Goal: Task Accomplishment & Management: Manage account settings

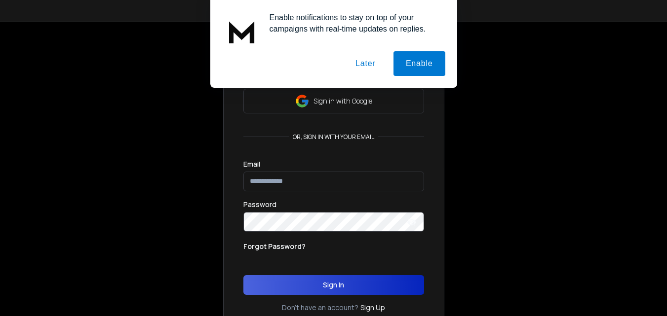
click at [368, 61] on button "Later" at bounding box center [365, 63] width 44 height 25
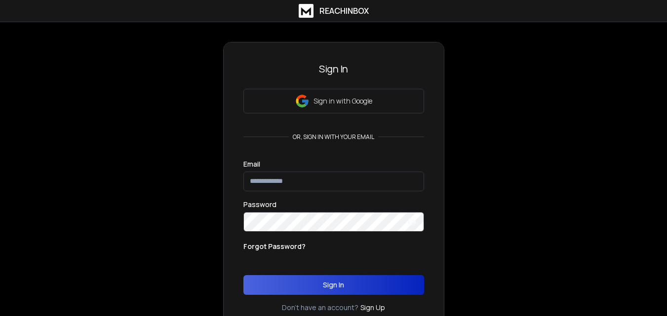
click at [353, 182] on input "email" at bounding box center [333, 182] width 181 height 20
paste input "**********"
type input "**********"
click at [348, 278] on button "Sign In" at bounding box center [333, 285] width 181 height 20
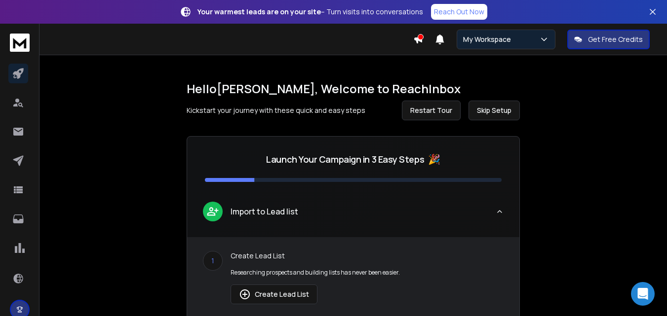
click at [522, 44] on div "My Workspace" at bounding box center [506, 40] width 86 height 10
click at [515, 44] on p "My Workspace" at bounding box center [489, 40] width 52 height 10
click at [522, 46] on button "My Workspace" at bounding box center [505, 40] width 99 height 20
click at [523, 40] on div "My Workspace" at bounding box center [506, 40] width 86 height 10
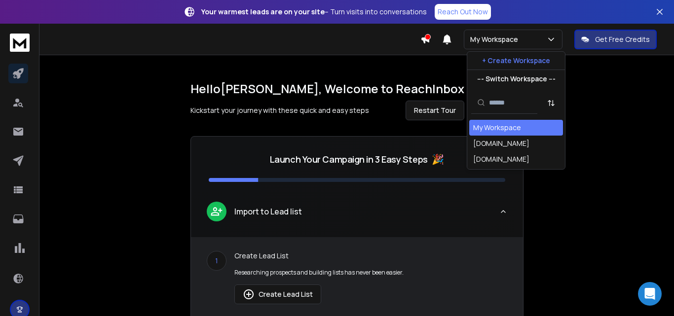
click at [510, 124] on div "My Workspace" at bounding box center [497, 128] width 48 height 10
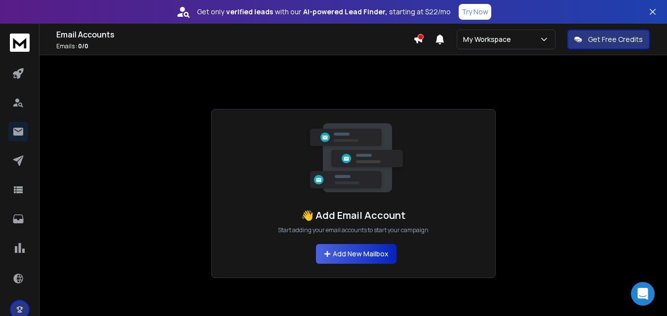
click at [372, 254] on button "Add New Mailbox" at bounding box center [356, 254] width 80 height 20
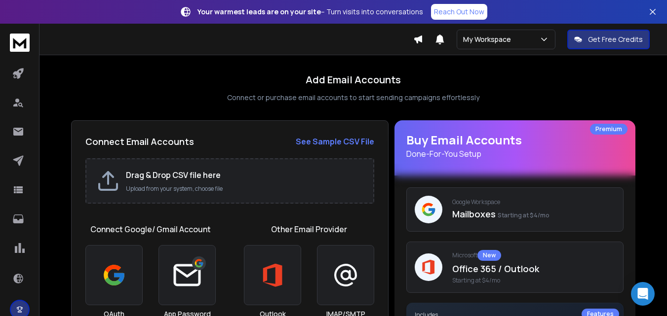
click at [372, 254] on div at bounding box center [345, 275] width 57 height 60
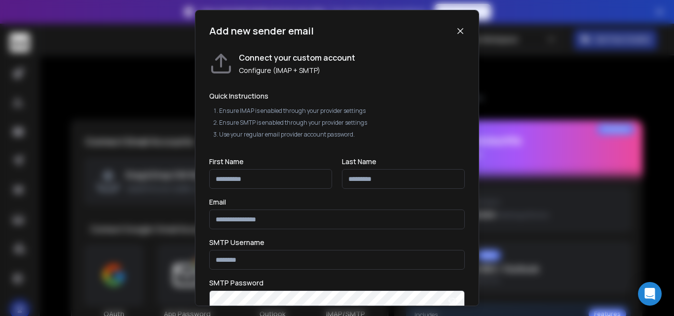
click at [459, 27] on icon at bounding box center [460, 31] width 9 height 9
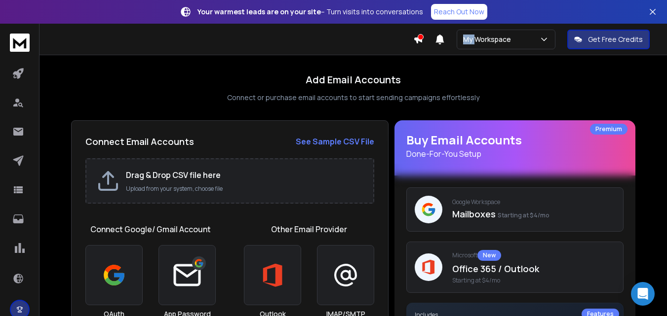
click at [459, 27] on div "My Workspace Get Free Credits" at bounding box center [333, 40] width 667 height 32
click at [12, 135] on icon at bounding box center [18, 132] width 12 height 12
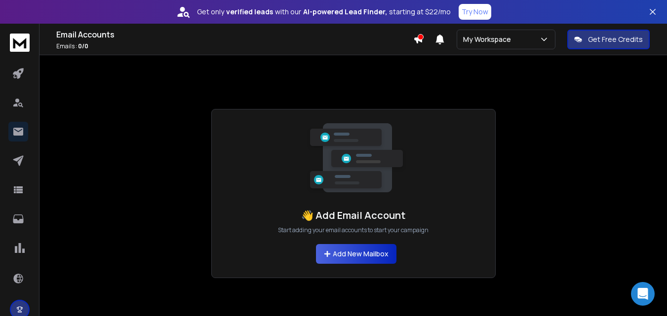
click at [329, 254] on icon at bounding box center [327, 254] width 6 height 6
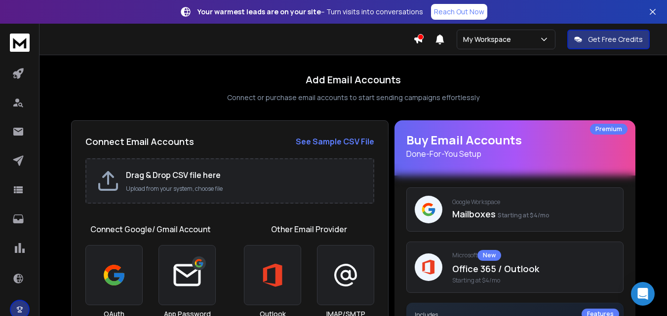
click at [493, 220] on p "Mailboxes Starting at $4/mo" at bounding box center [533, 214] width 163 height 14
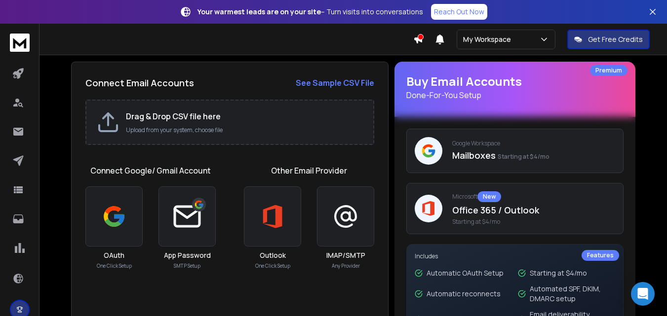
scroll to position [112, 0]
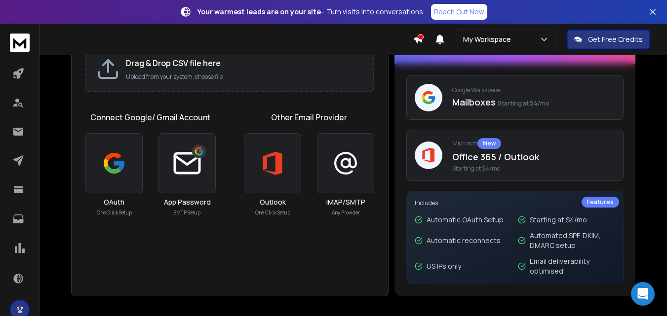
click at [124, 182] on div at bounding box center [113, 163] width 57 height 60
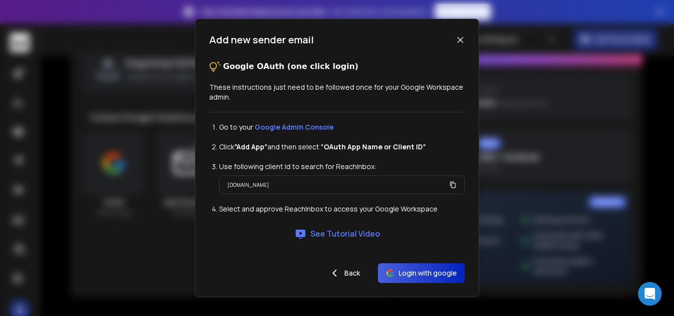
click at [461, 41] on icon at bounding box center [460, 40] width 6 height 6
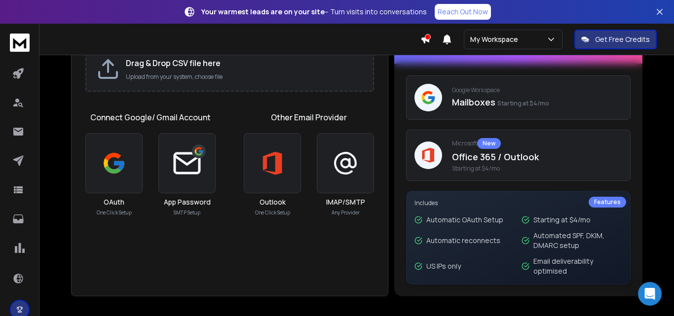
click at [464, 41] on button "My Workspace" at bounding box center [513, 40] width 99 height 20
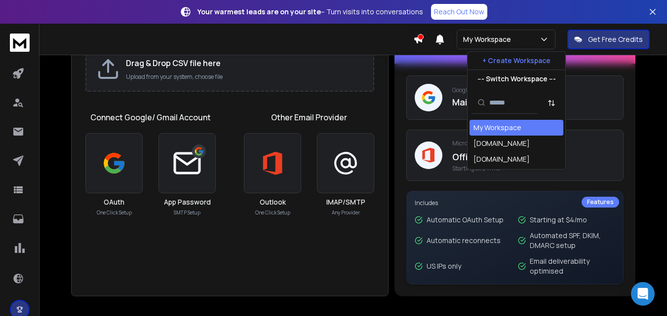
click at [322, 40] on div "My Workspace Get Free Credits" at bounding box center [333, 40] width 667 height 32
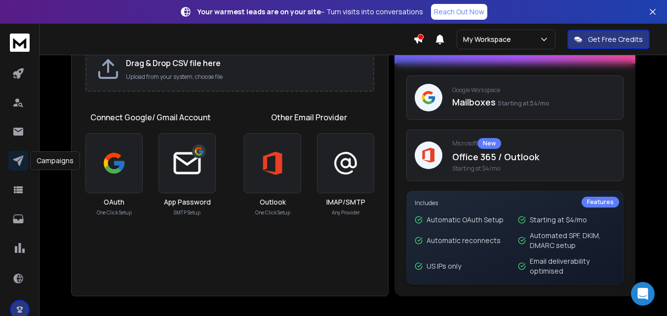
click at [23, 163] on icon at bounding box center [18, 161] width 12 height 12
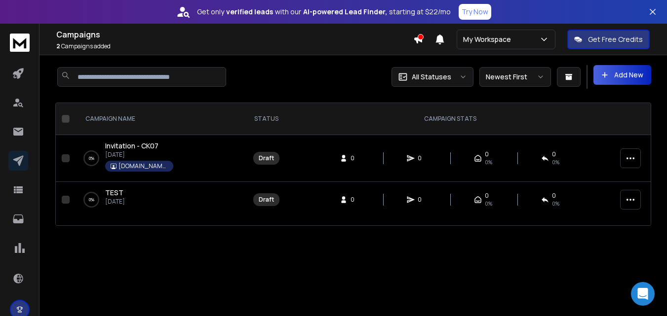
click at [639, 76] on button "Add New" at bounding box center [622, 75] width 58 height 20
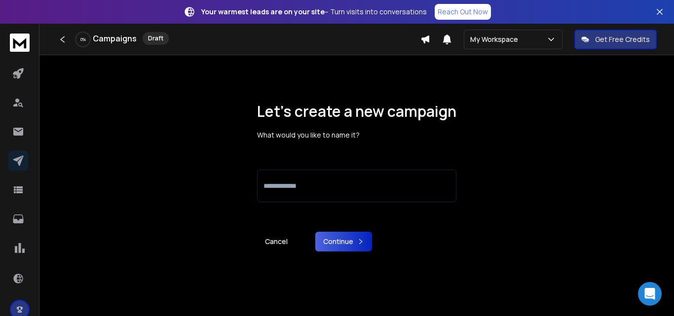
click at [639, 76] on div "Let’s create a new campaign What would you like to name it? Cancel Continue" at bounding box center [337, 138] width 674 height 228
click at [274, 240] on link "Cancel" at bounding box center [276, 242] width 38 height 20
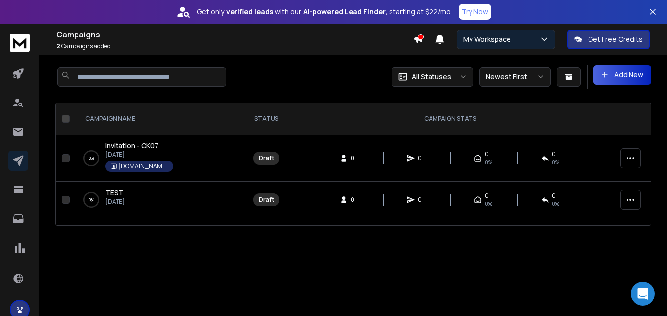
click at [517, 40] on div "My Workspace" at bounding box center [506, 40] width 86 height 10
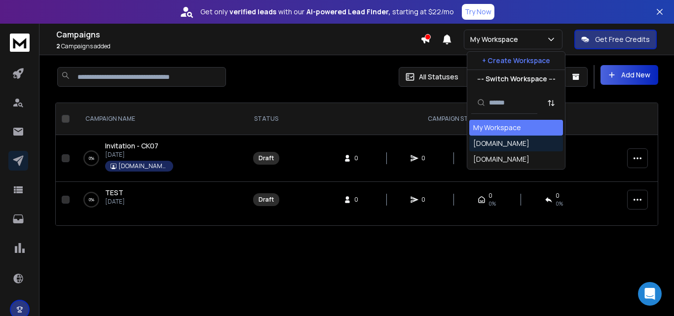
click at [506, 141] on div "Confidantte.com" at bounding box center [501, 144] width 56 height 10
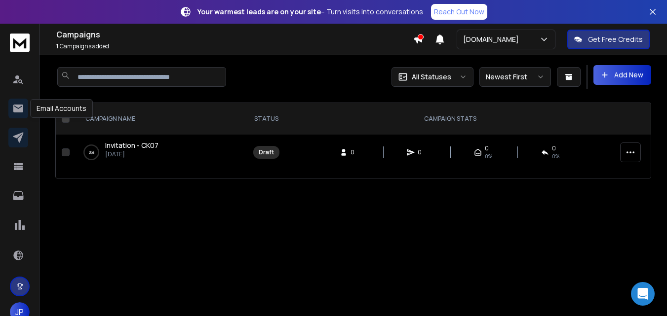
click at [17, 113] on icon at bounding box center [18, 109] width 12 height 12
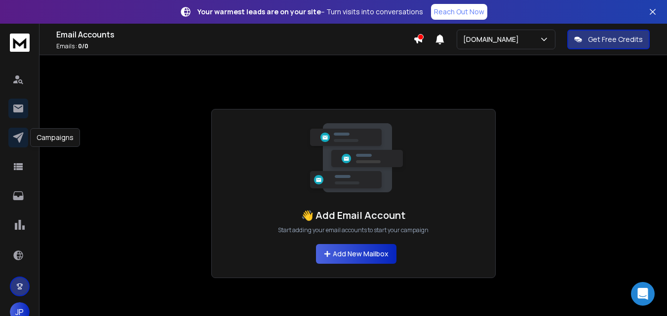
click at [16, 137] on icon at bounding box center [18, 137] width 10 height 10
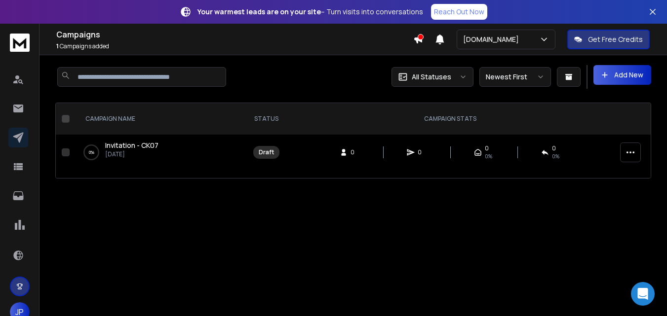
click at [631, 76] on button "Add New" at bounding box center [622, 75] width 58 height 20
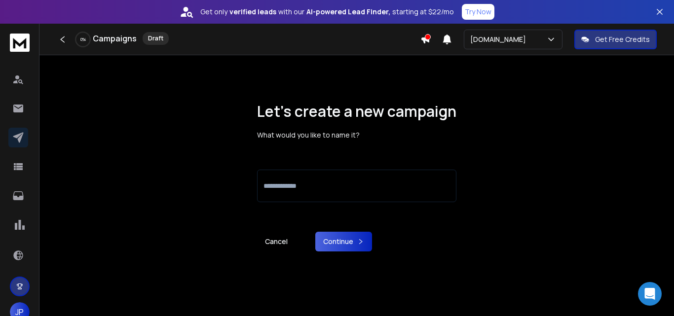
click at [316, 186] on input at bounding box center [356, 186] width 199 height 33
click at [336, 234] on button "Continue" at bounding box center [343, 242] width 57 height 20
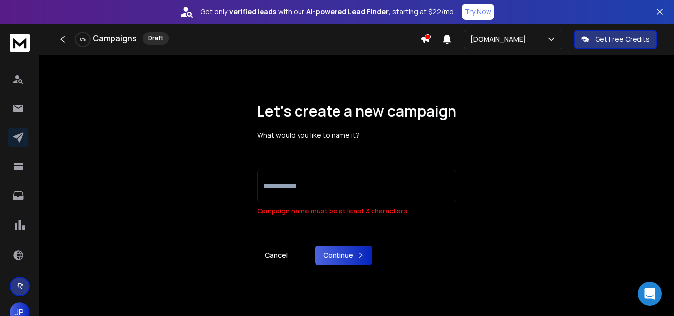
click at [335, 191] on input at bounding box center [356, 186] width 199 height 33
click at [279, 256] on link "Cancel" at bounding box center [276, 256] width 38 height 20
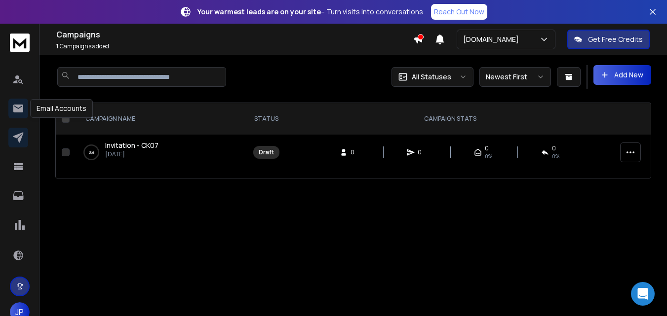
click at [25, 112] on link at bounding box center [18, 109] width 20 height 20
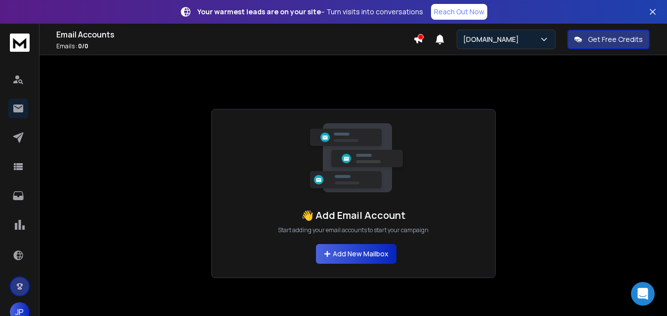
click at [503, 48] on button "Confidantte.com" at bounding box center [505, 40] width 99 height 20
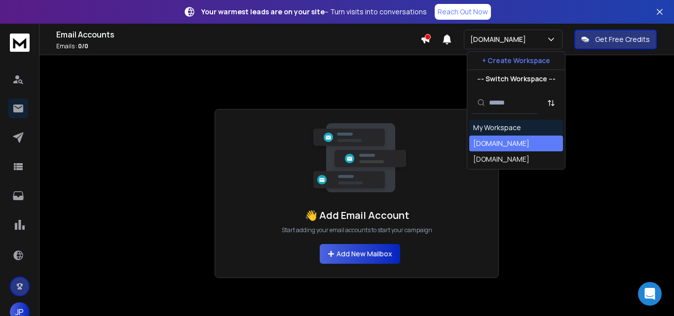
click at [511, 127] on div "My Workspace" at bounding box center [497, 128] width 48 height 10
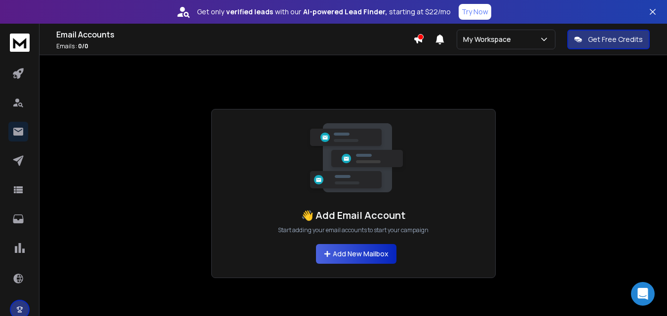
click at [341, 257] on button "Add New Mailbox" at bounding box center [356, 254] width 80 height 20
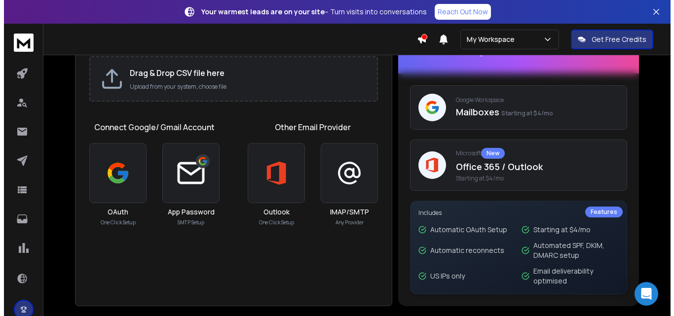
scroll to position [112, 0]
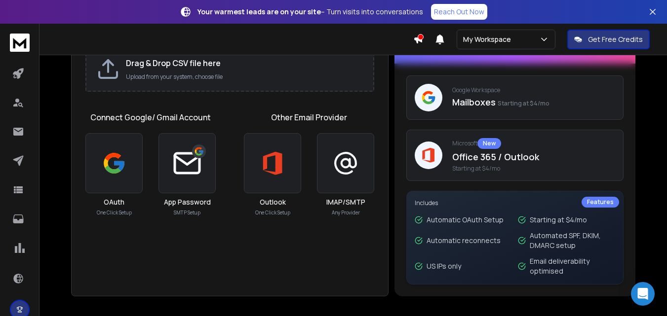
click at [127, 173] on div at bounding box center [113, 163] width 57 height 60
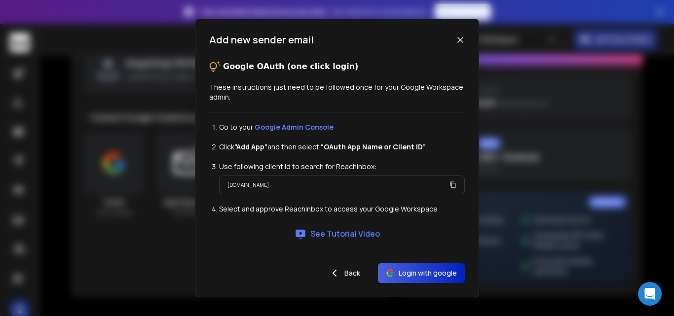
click at [419, 271] on button "Login with google" at bounding box center [421, 273] width 87 height 20
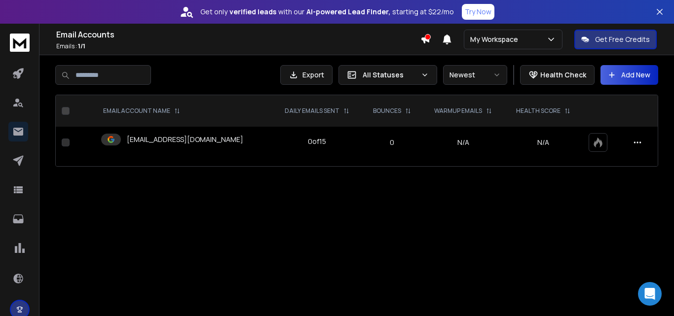
click at [621, 78] on button "Add New" at bounding box center [629, 75] width 58 height 20
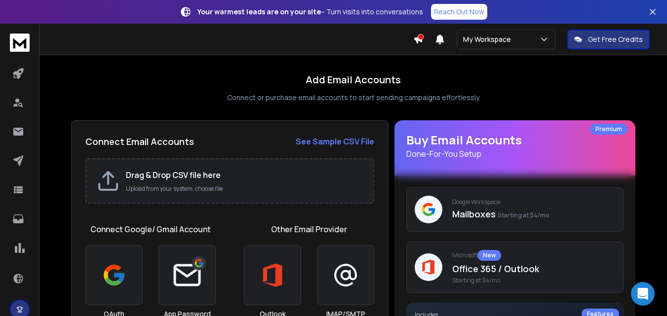
click at [105, 271] on icon at bounding box center [114, 276] width 25 height 30
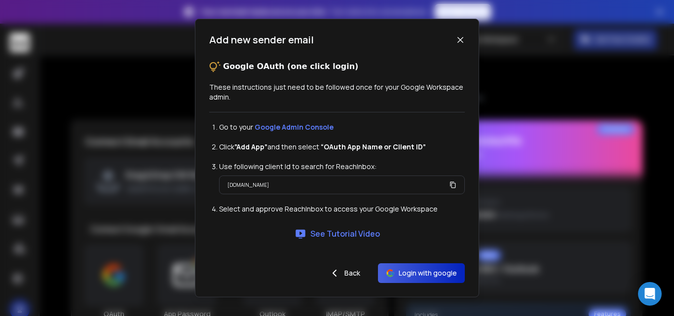
click at [427, 268] on button "Login with google" at bounding box center [421, 273] width 87 height 20
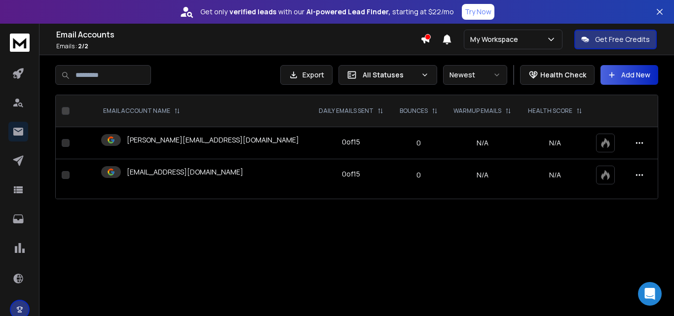
click at [619, 74] on button "Add New" at bounding box center [629, 75] width 58 height 20
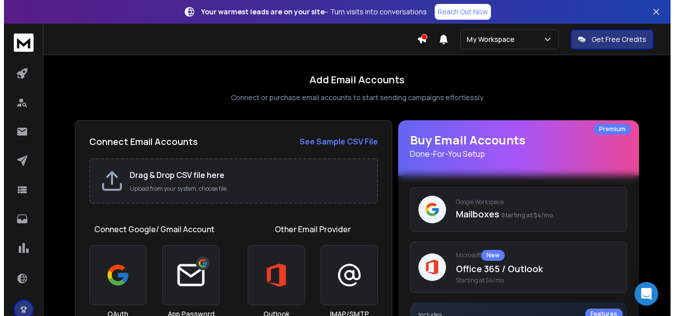
scroll to position [112, 0]
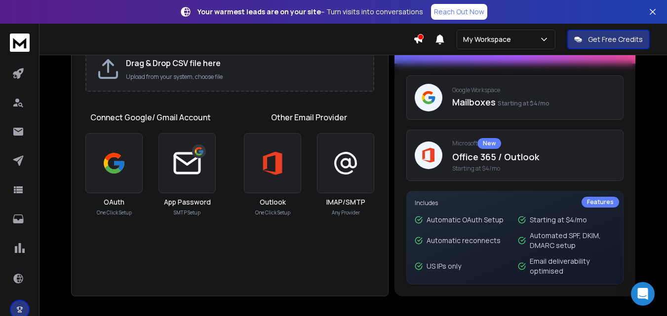
click at [113, 182] on div at bounding box center [113, 163] width 57 height 60
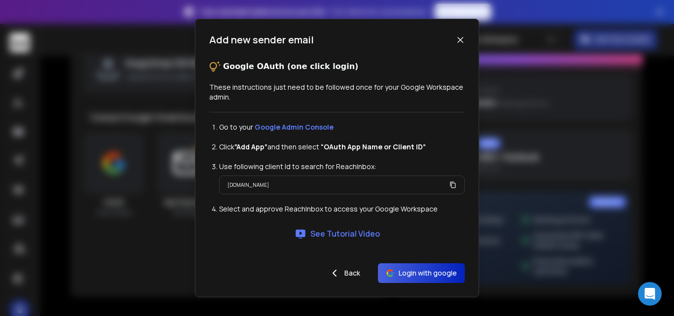
click at [430, 271] on button "Login with google" at bounding box center [421, 273] width 87 height 20
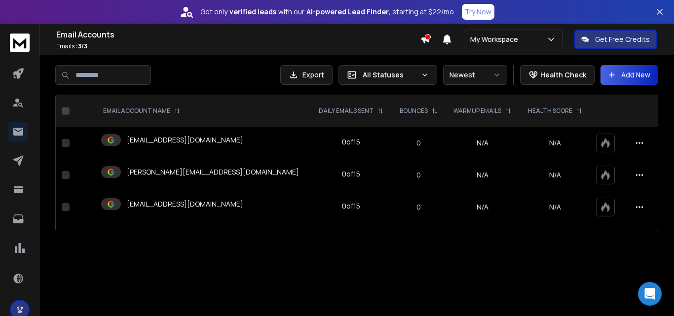
click at [633, 78] on button "Add New" at bounding box center [629, 75] width 58 height 20
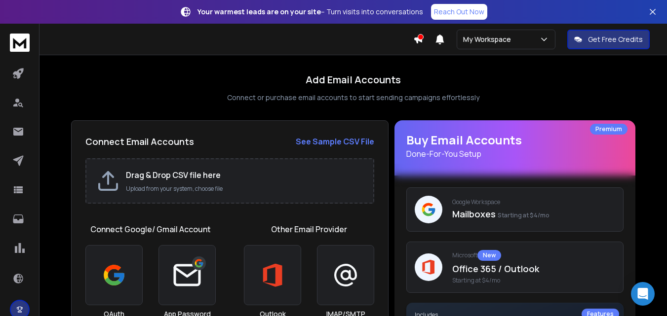
click at [112, 263] on icon at bounding box center [114, 276] width 25 height 30
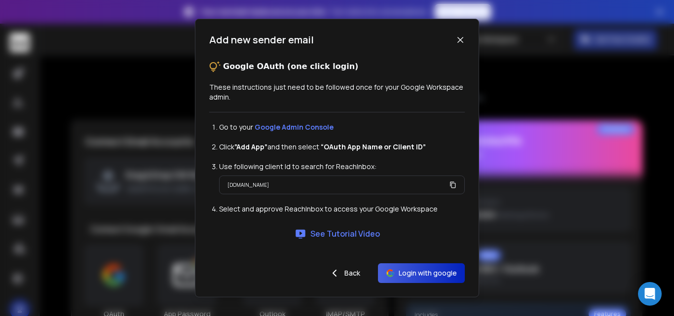
click at [390, 270] on icon at bounding box center [390, 273] width 9 height 9
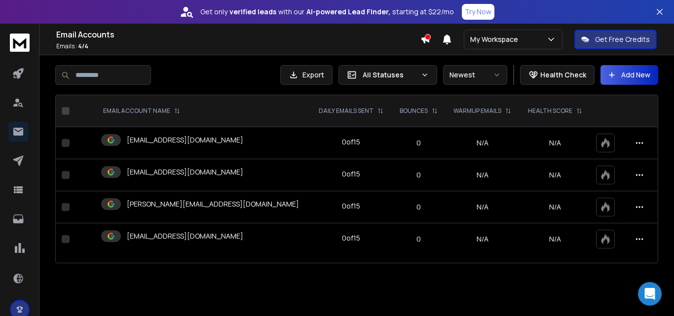
click at [637, 72] on button "Add New" at bounding box center [629, 75] width 58 height 20
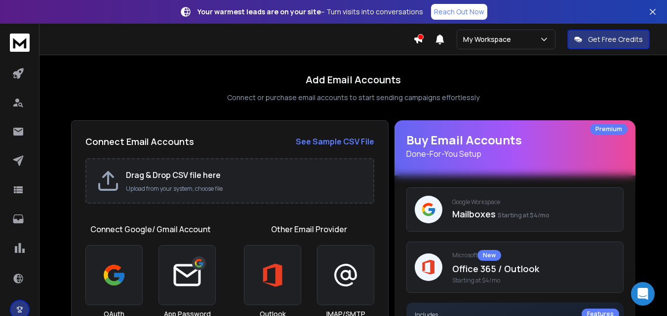
click at [106, 274] on icon at bounding box center [114, 275] width 21 height 21
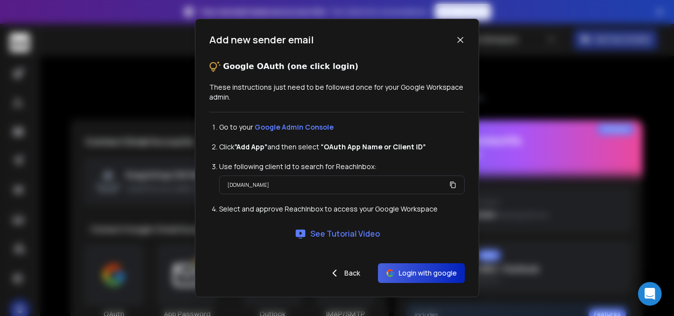
click at [402, 275] on button "Login with google" at bounding box center [421, 273] width 87 height 20
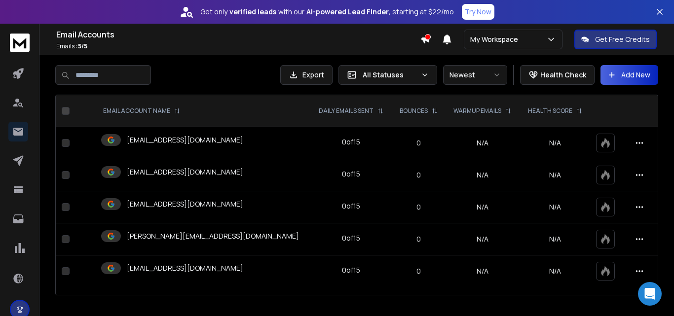
click at [649, 82] on button "Add New" at bounding box center [629, 75] width 58 height 20
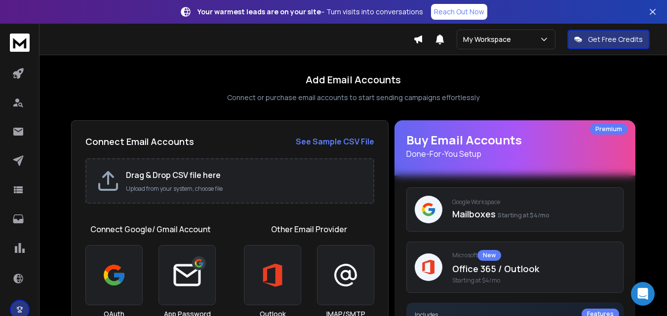
click at [637, 75] on div "Add Email Accounts Connect or purchase email accounts to start sending campaign…" at bounding box center [352, 88] width 627 height 30
click at [127, 267] on div at bounding box center [113, 275] width 57 height 60
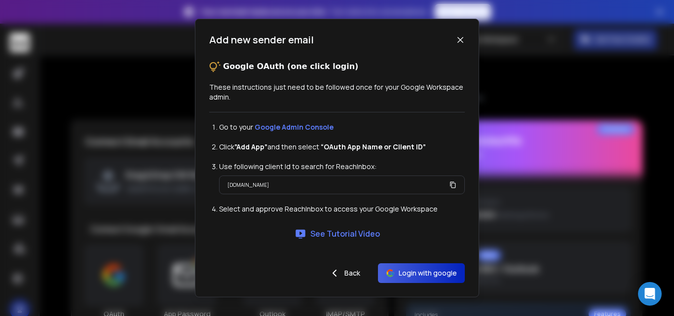
click at [414, 272] on button "Login with google" at bounding box center [421, 273] width 87 height 20
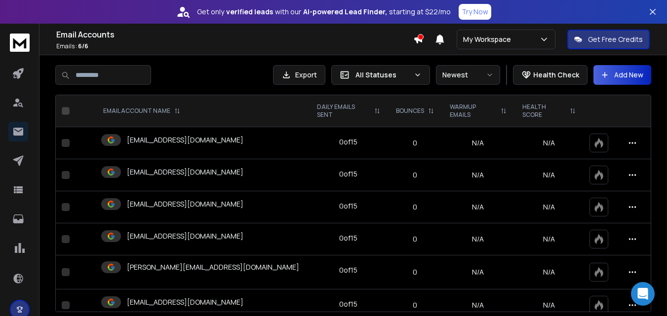
click at [642, 73] on button "Add New" at bounding box center [622, 75] width 58 height 20
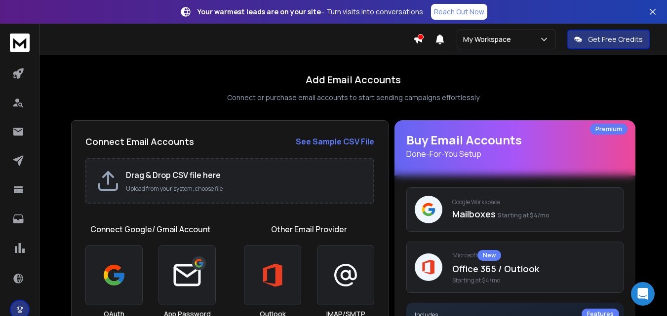
click at [113, 261] on icon at bounding box center [114, 276] width 25 height 30
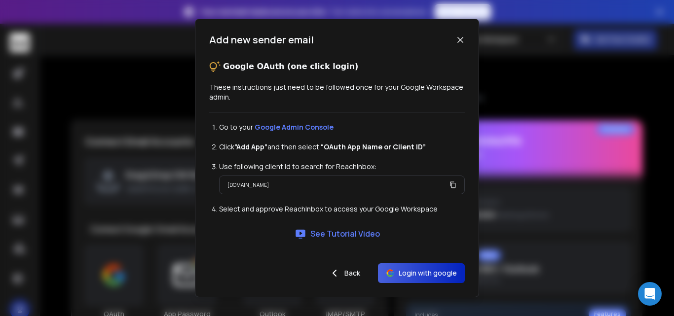
click at [412, 268] on button "Login with google" at bounding box center [421, 273] width 87 height 20
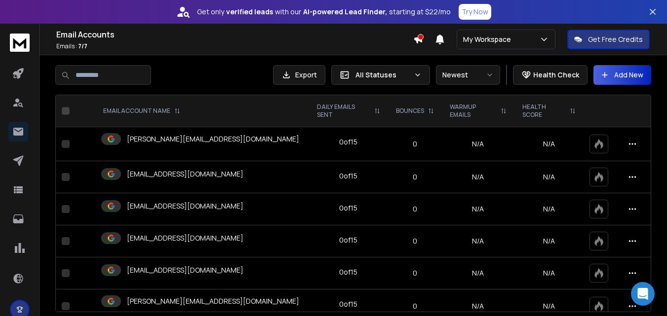
click at [633, 72] on button "Add New" at bounding box center [622, 75] width 58 height 20
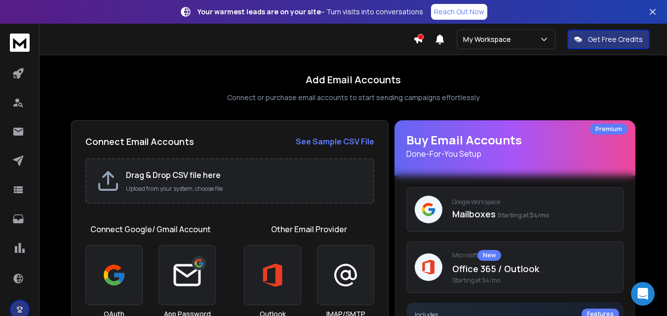
click at [80, 264] on div "Connect Email Accounts See Sample CSV File Drag & Drop CSV file here Upload fro…" at bounding box center [229, 264] width 317 height 288
click at [92, 268] on div at bounding box center [113, 275] width 57 height 60
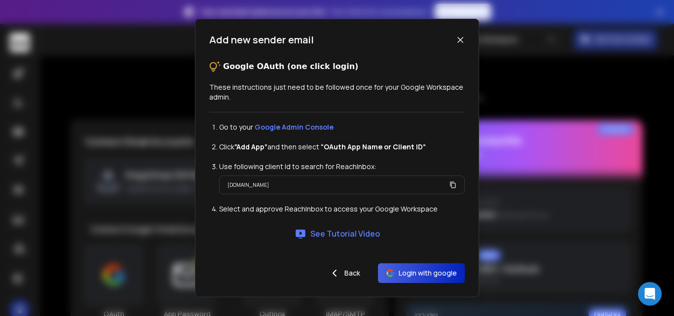
click at [407, 265] on button "Login with google" at bounding box center [421, 273] width 87 height 20
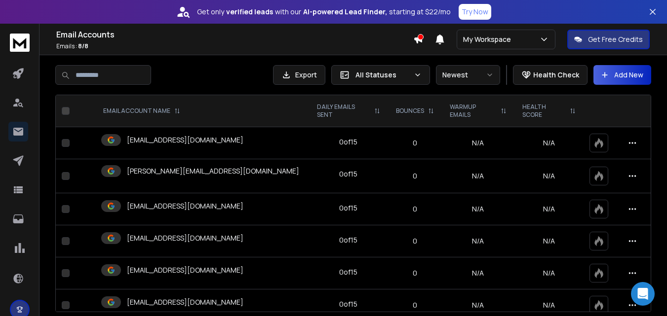
click at [601, 76] on icon at bounding box center [604, 75] width 7 height 7
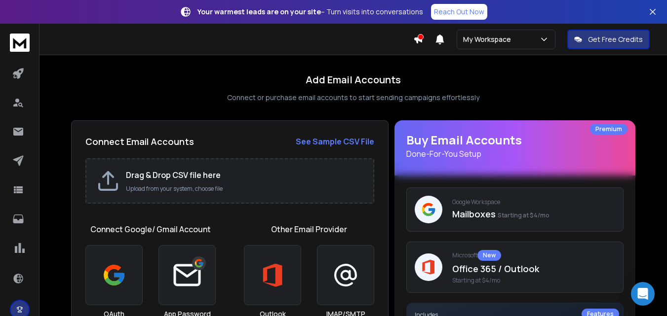
click at [87, 263] on div at bounding box center [113, 275] width 57 height 60
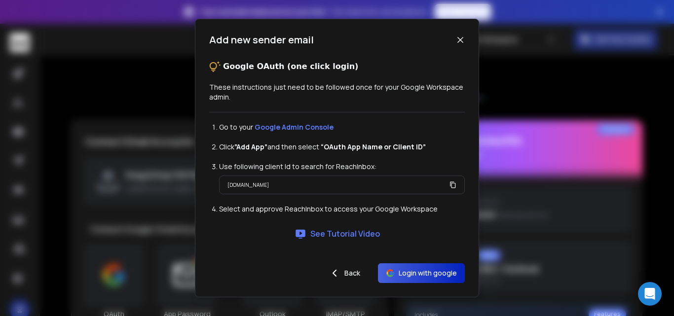
click at [407, 272] on button "Login with google" at bounding box center [421, 273] width 87 height 20
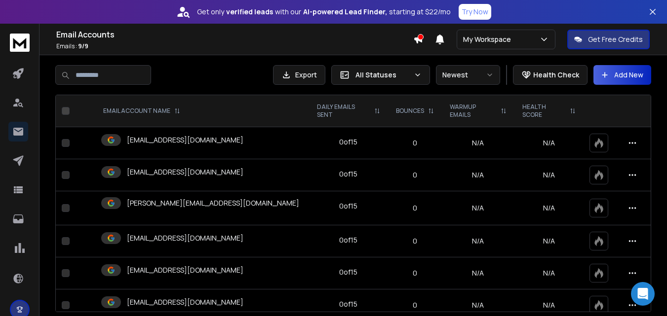
click at [620, 69] on button "Add New" at bounding box center [622, 75] width 58 height 20
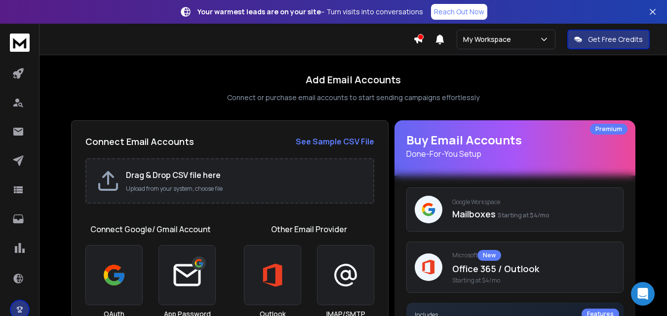
click at [98, 284] on div at bounding box center [113, 275] width 57 height 60
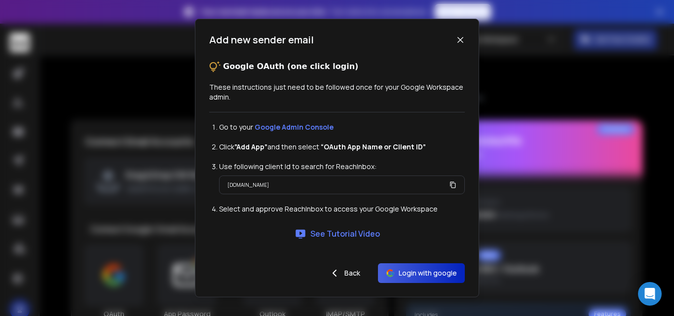
click at [414, 266] on button "Login with google" at bounding box center [421, 273] width 87 height 20
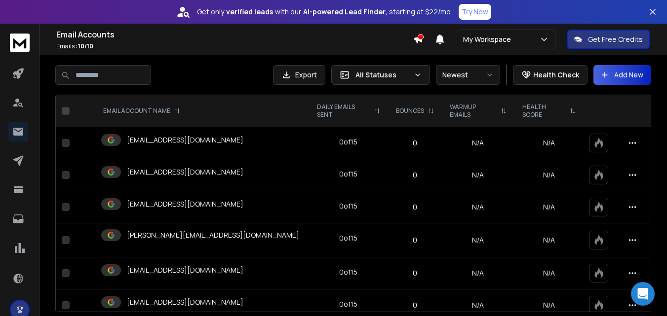
click at [196, 86] on div "Export All Statuses Newest Health Check Add New EMAIL ACCOUNT NAME DAILY EMAILS…" at bounding box center [353, 188] width 596 height 247
click at [62, 113] on button "Select this Page" at bounding box center [66, 111] width 8 height 8
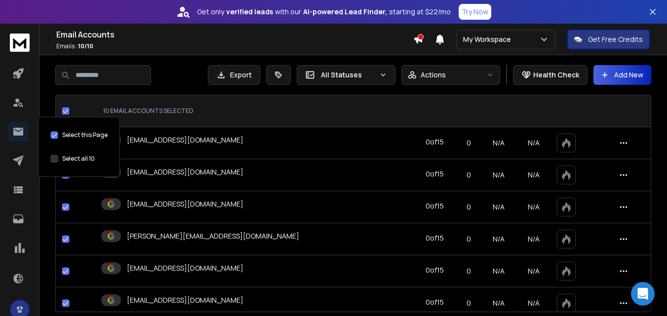
click at [62, 160] on label "Select all 10" at bounding box center [78, 159] width 33 height 8
click at [50, 161] on button "Select this Page" at bounding box center [54, 159] width 8 height 8
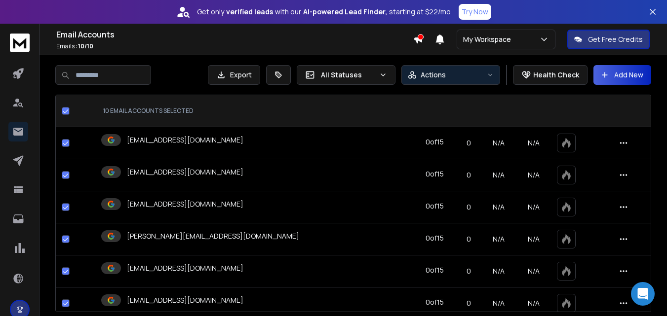
click at [439, 69] on button "Actions" at bounding box center [450, 75] width 99 height 20
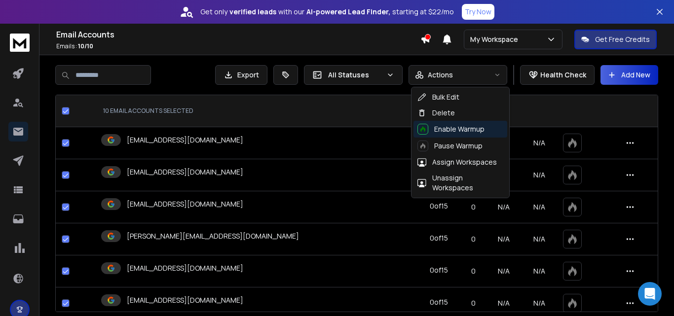
click at [457, 129] on div "Enable Warmup" at bounding box center [450, 129] width 67 height 11
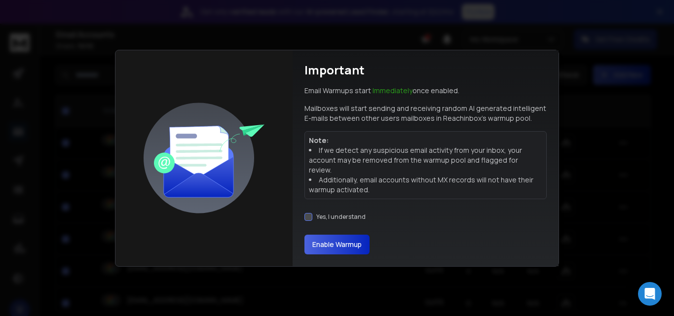
click at [302, 213] on div "Important Email Warmups start Immediately once enabled. Mailboxes will start se…" at bounding box center [426, 158] width 266 height 216
click at [308, 213] on button "Yes, I understand" at bounding box center [308, 217] width 8 height 8
click at [324, 244] on button "Enable Warmup" at bounding box center [336, 245] width 65 height 20
click at [324, 244] on div "Enable Warmup" at bounding box center [343, 245] width 79 height 20
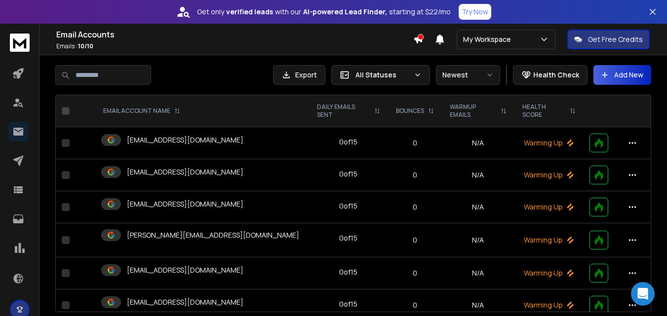
click at [106, 79] on input at bounding box center [103, 75] width 96 height 20
paste input "**********"
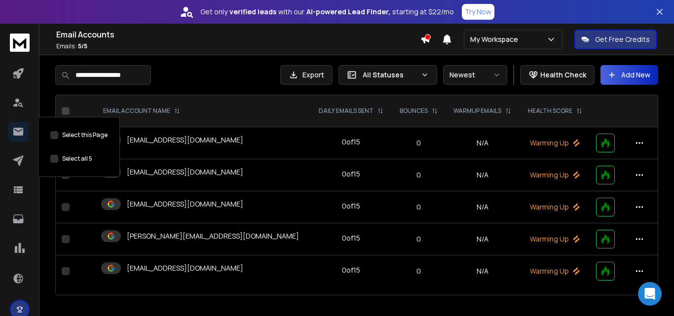
type input "**********"
click at [72, 113] on div at bounding box center [79, 111] width 34 height 8
click at [67, 113] on button "button" at bounding box center [66, 111] width 8 height 8
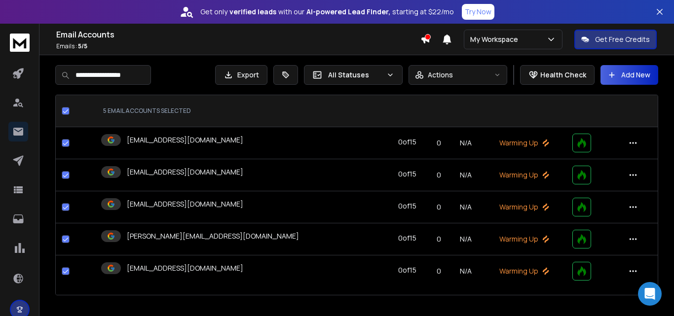
click at [329, 83] on div "All Statuses" at bounding box center [353, 75] width 99 height 20
click at [288, 80] on button at bounding box center [285, 75] width 25 height 20
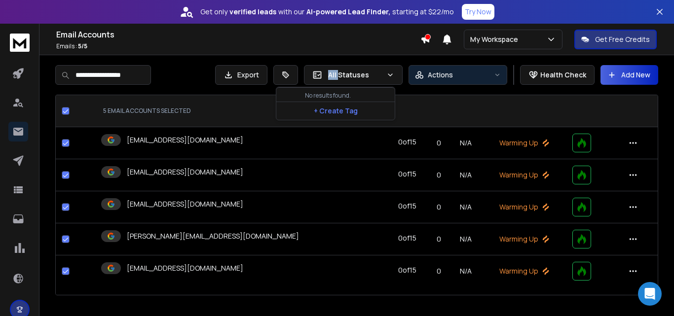
click at [439, 83] on button "Actions" at bounding box center [458, 75] width 99 height 20
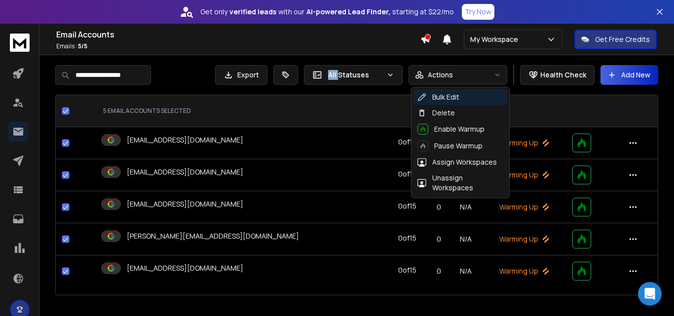
click at [457, 99] on div "Bulk Edit" at bounding box center [438, 97] width 42 height 10
click at [457, 99] on div "Bulk Edit Delete Enable Warmup Pause Warmup Assign Workspaces Unassign Workspac…" at bounding box center [460, 143] width 99 height 112
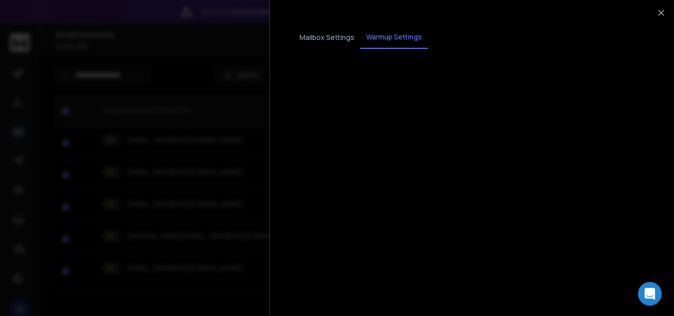
click at [378, 42] on button "Warmup Settings" at bounding box center [394, 37] width 68 height 23
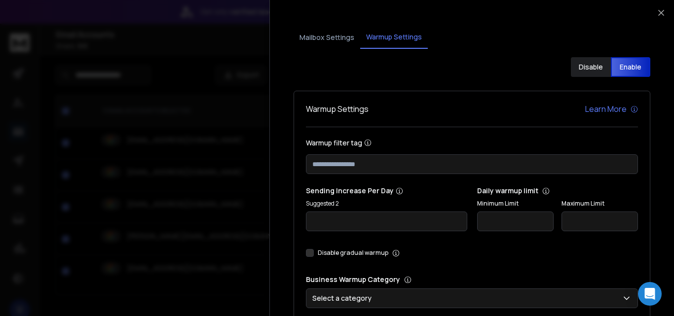
click at [325, 38] on button "Mailbox Settings" at bounding box center [327, 38] width 67 height 22
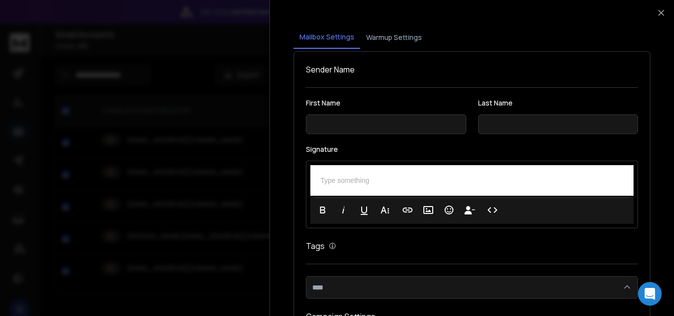
click at [325, 38] on button "Mailbox Settings" at bounding box center [327, 37] width 67 height 23
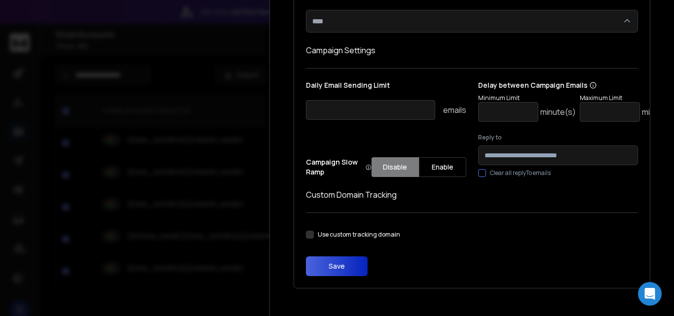
scroll to position [274, 0]
click at [314, 231] on div "Use custom tracking domain" at bounding box center [353, 235] width 94 height 8
click at [310, 231] on button "Reply to" at bounding box center [310, 235] width 8 height 8
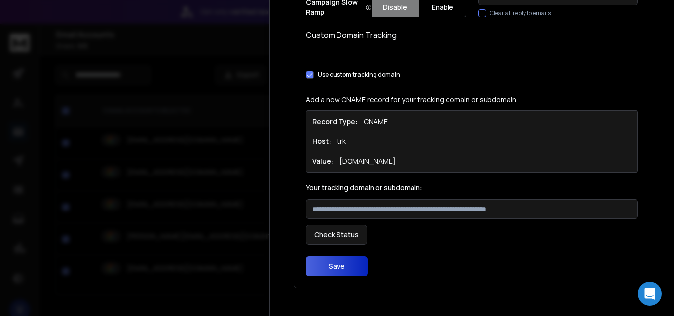
scroll to position [434, 0]
click at [361, 199] on input at bounding box center [472, 209] width 332 height 20
paste input "**********"
type input "**********"
click at [341, 260] on button "Save" at bounding box center [337, 267] width 62 height 20
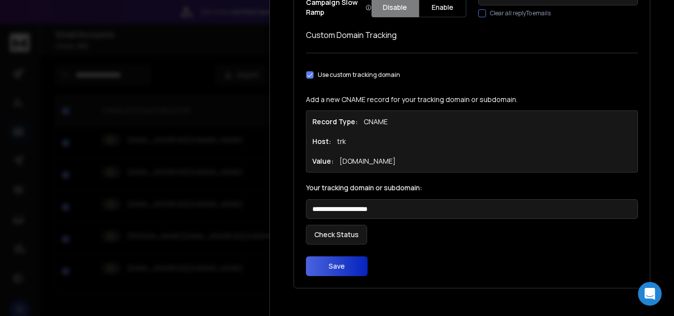
click at [322, 201] on input "**********" at bounding box center [472, 209] width 332 height 20
click at [346, 262] on button "Save" at bounding box center [337, 267] width 62 height 20
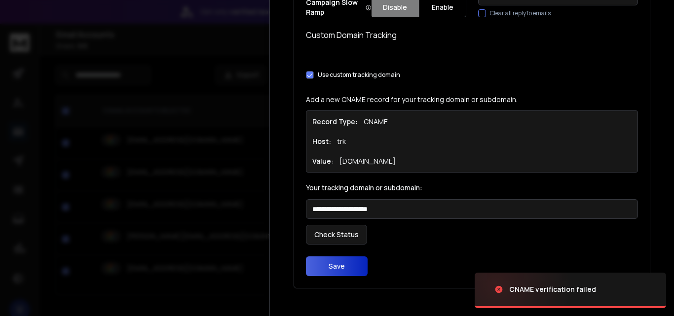
click at [350, 199] on input "**********" at bounding box center [472, 209] width 332 height 20
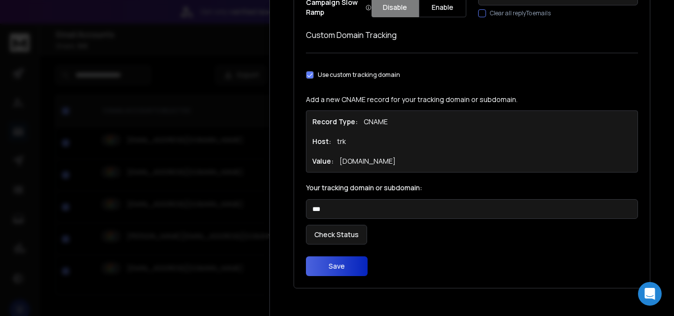
paste input "**********"
click at [338, 257] on button "Save" at bounding box center [337, 267] width 62 height 20
click at [320, 200] on input "**********" at bounding box center [472, 209] width 332 height 20
type input "**********"
click at [352, 257] on button "Save" at bounding box center [337, 267] width 62 height 20
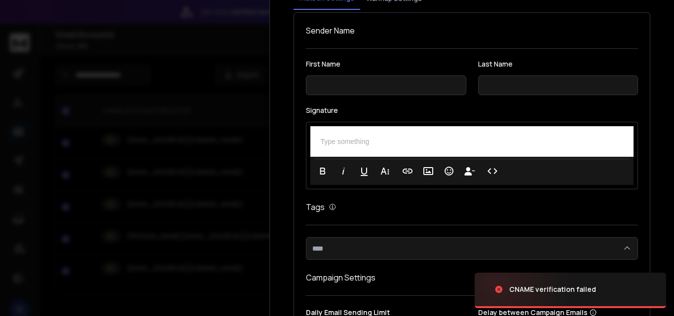
scroll to position [0, 0]
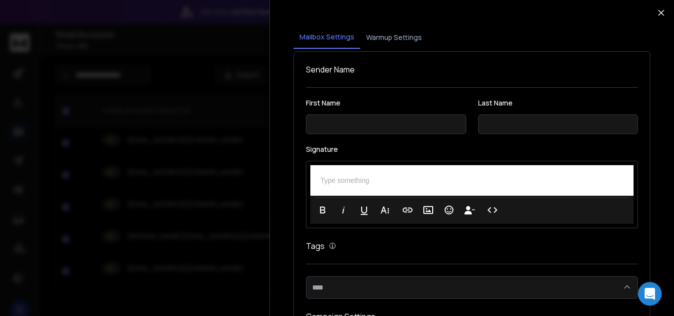
click at [658, 15] on icon "button" at bounding box center [661, 13] width 10 height 10
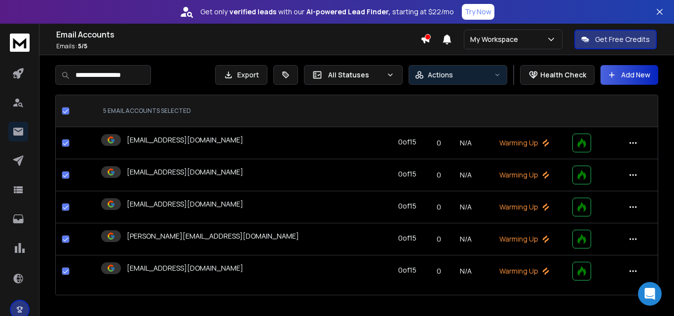
click at [424, 77] on icon "button" at bounding box center [419, 75] width 9 height 9
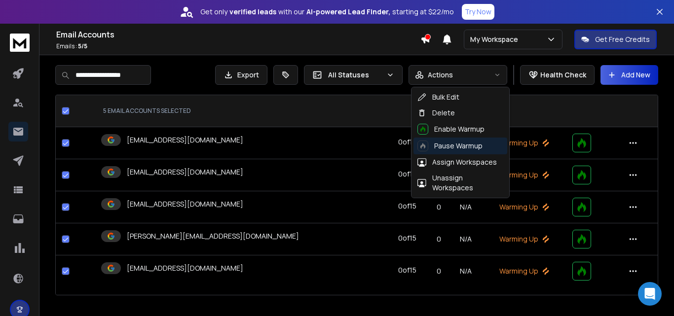
click at [368, 74] on p "All Statuses" at bounding box center [355, 75] width 54 height 10
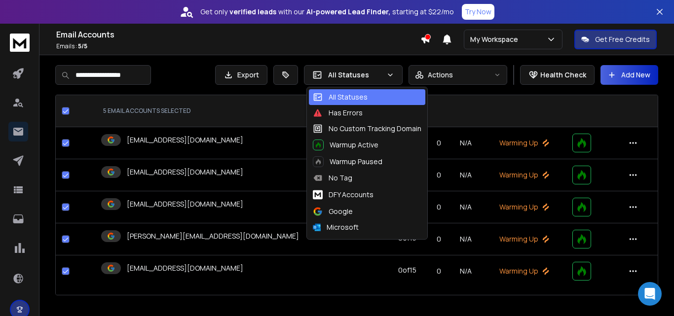
click at [449, 86] on div "**********" at bounding box center [356, 180] width 603 height 230
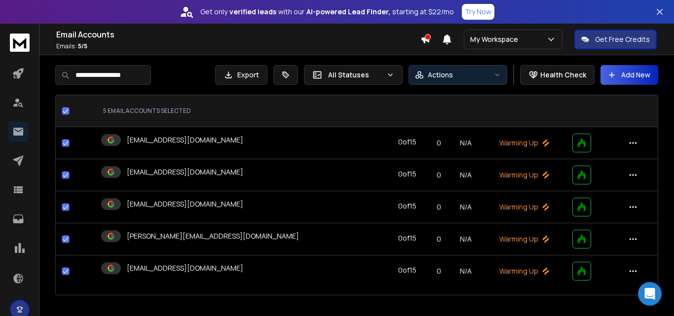
click at [446, 81] on button "Actions" at bounding box center [458, 75] width 99 height 20
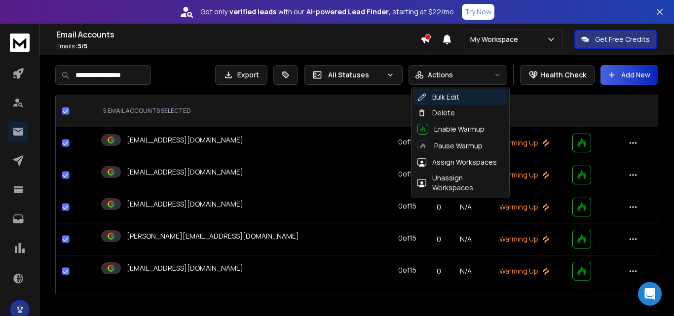
click at [451, 96] on div "Bulk Edit" at bounding box center [438, 97] width 42 height 10
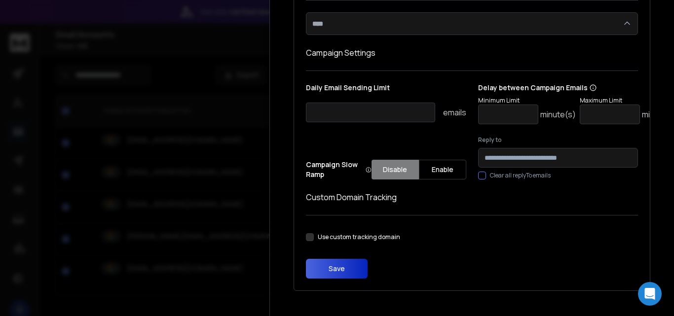
scroll to position [274, 0]
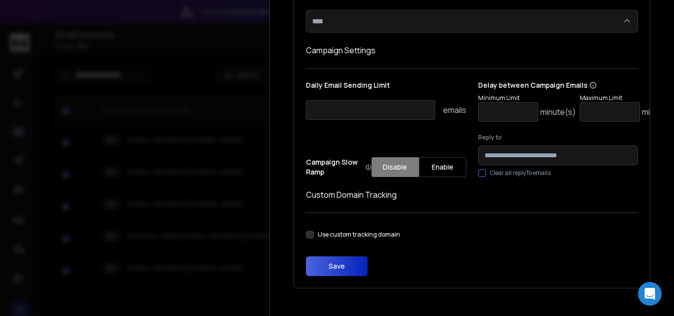
click at [330, 233] on div "Use custom tracking domain" at bounding box center [472, 235] width 332 height 20
click at [323, 231] on label "Use custom tracking domain" at bounding box center [359, 235] width 82 height 8
click at [311, 231] on button "Reply to" at bounding box center [310, 235] width 8 height 8
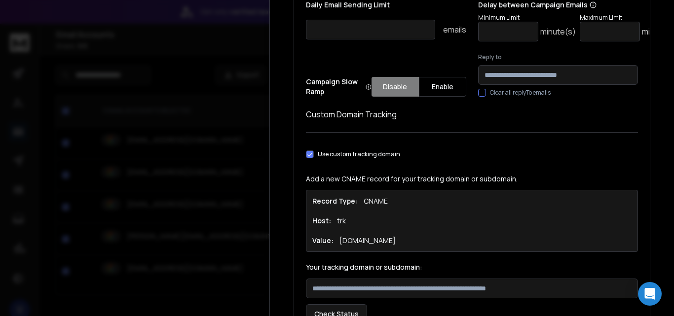
scroll to position [434, 0]
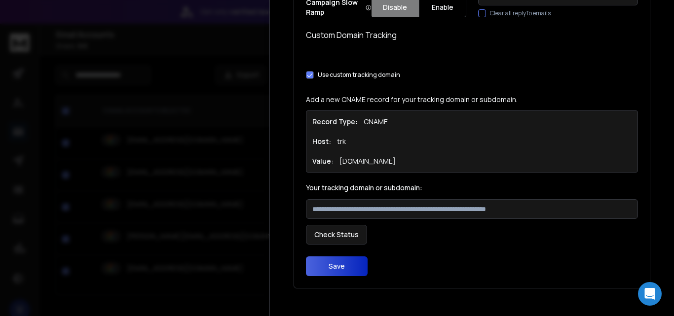
click at [357, 204] on input at bounding box center [472, 209] width 332 height 20
paste input "**********"
type input "**********"
click at [346, 260] on button "Save" at bounding box center [337, 267] width 62 height 20
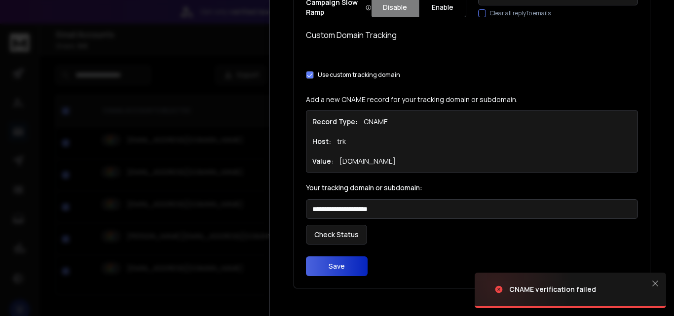
drag, startPoint x: 558, startPoint y: 280, endPoint x: 562, endPoint y: 279, distance: 5.0
click at [558, 280] on div "CNAME verification failed" at bounding box center [545, 290] width 125 height 34
click at [576, 279] on div "CNAME verification failed" at bounding box center [545, 290] width 125 height 34
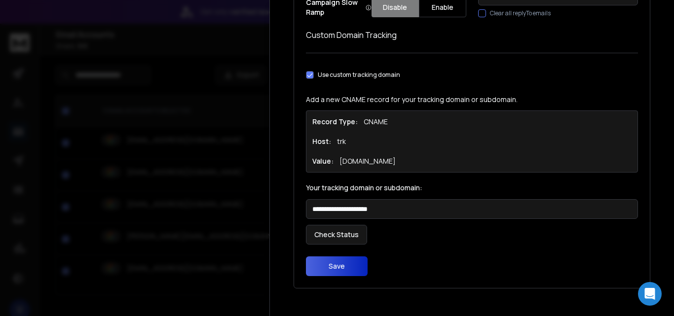
click at [628, 231] on div "Check Status" at bounding box center [472, 235] width 332 height 20
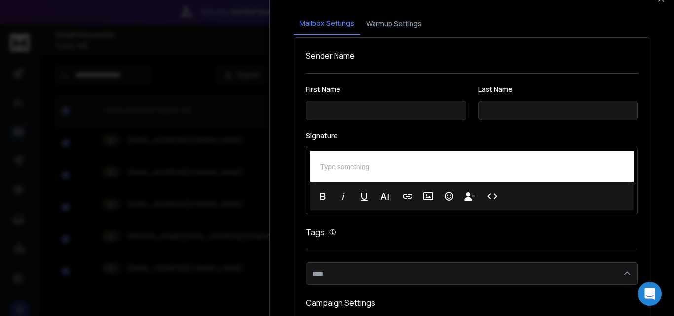
scroll to position [0, 0]
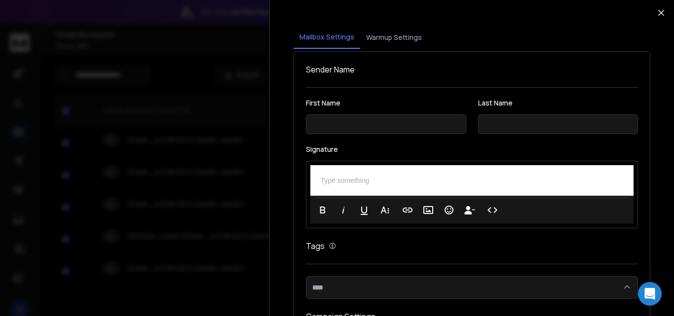
click at [656, 13] on icon "button" at bounding box center [661, 13] width 10 height 10
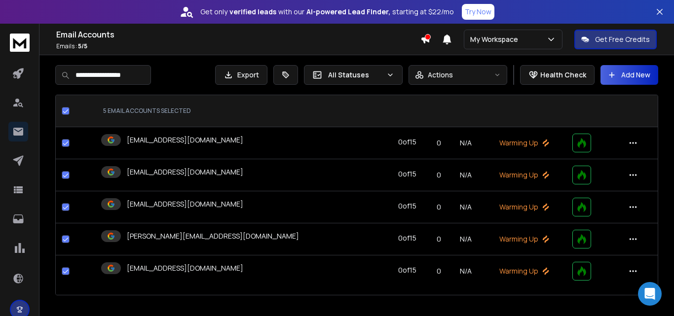
click at [110, 75] on input "**********" at bounding box center [103, 75] width 96 height 20
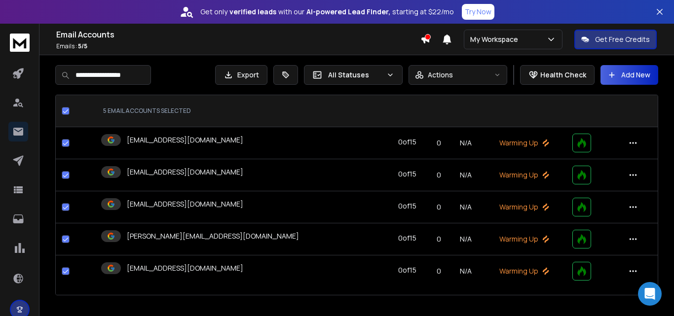
paste input
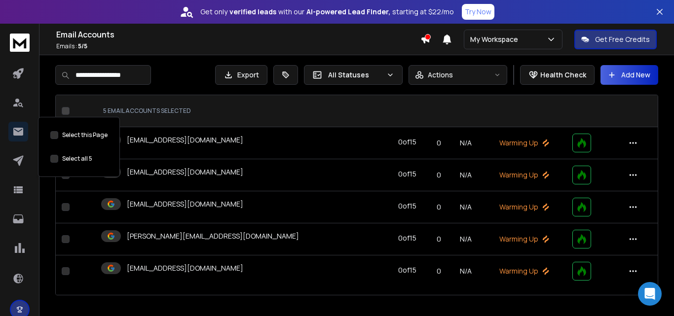
type input "**********"
click at [66, 111] on button "Select this Page" at bounding box center [66, 111] width 8 height 8
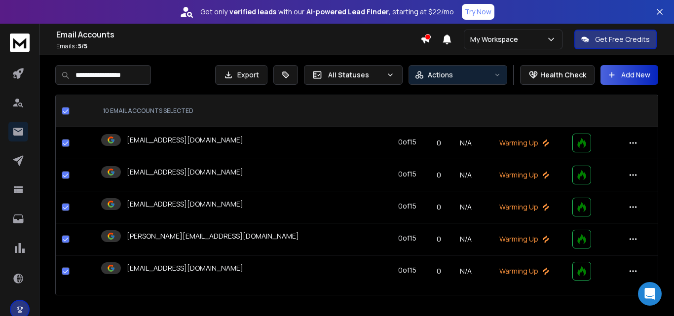
click at [432, 77] on p "Actions" at bounding box center [440, 75] width 25 height 10
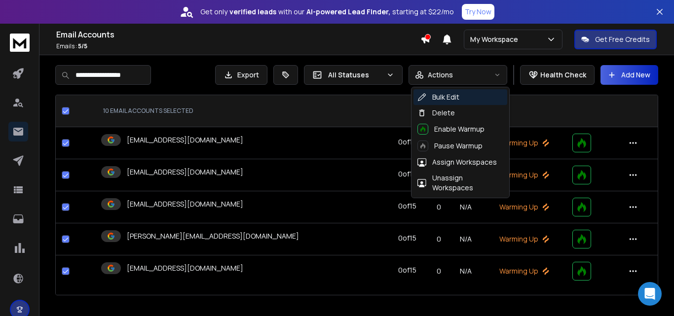
click at [432, 99] on div "Bulk Edit" at bounding box center [438, 97] width 42 height 10
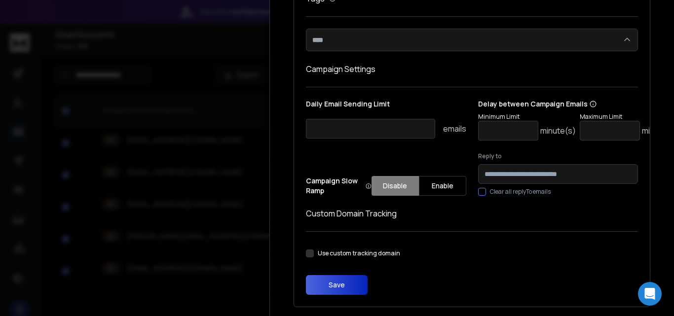
scroll to position [274, 0]
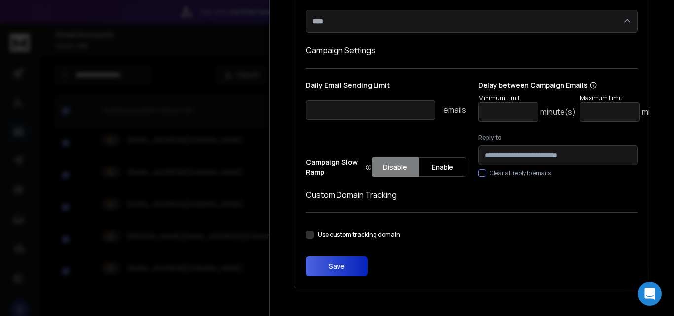
click at [311, 231] on button "Reply to" at bounding box center [310, 235] width 8 height 8
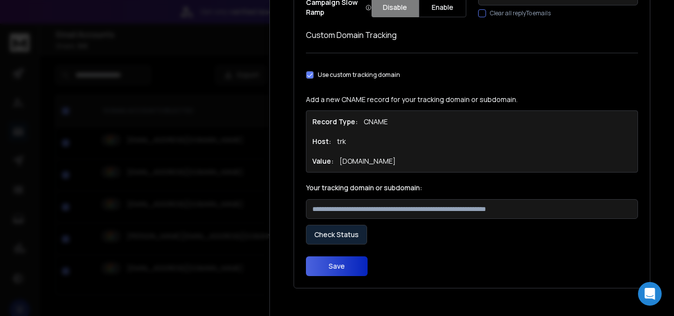
scroll to position [434, 0]
click at [341, 199] on input at bounding box center [472, 209] width 332 height 20
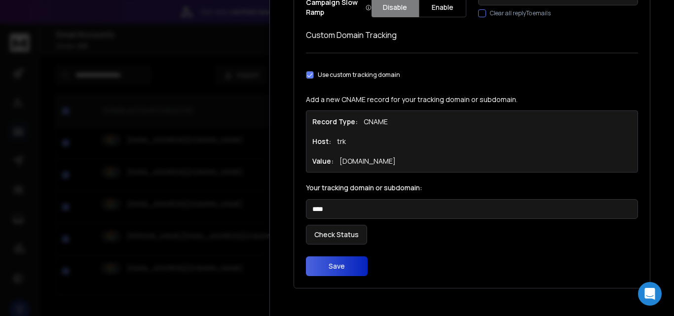
paste input "**********"
type input "**********"
click at [337, 236] on button "Check Status" at bounding box center [336, 235] width 61 height 20
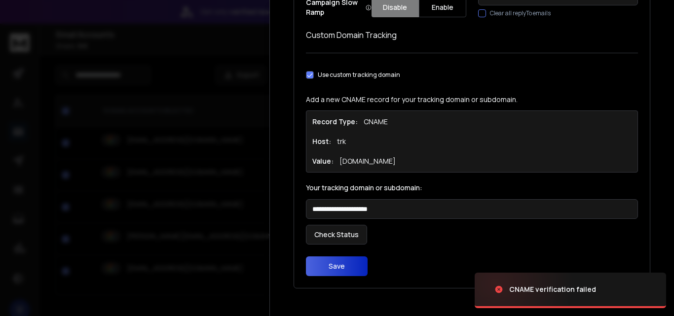
click at [338, 260] on button "Save" at bounding box center [337, 267] width 62 height 20
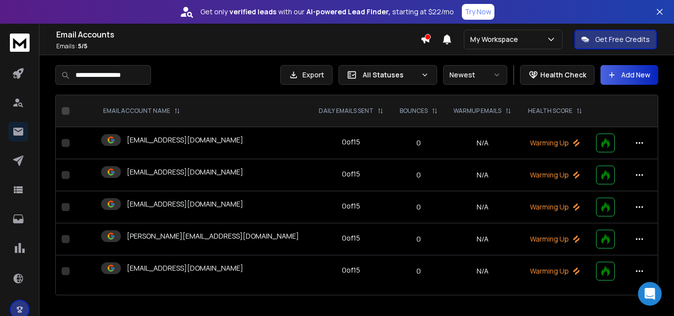
click at [119, 77] on input "**********" at bounding box center [103, 75] width 96 height 20
paste input
type input "**********"
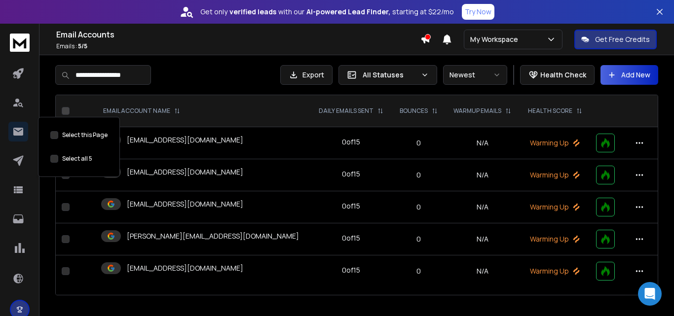
click at [67, 113] on button "Select this Page" at bounding box center [66, 111] width 8 height 8
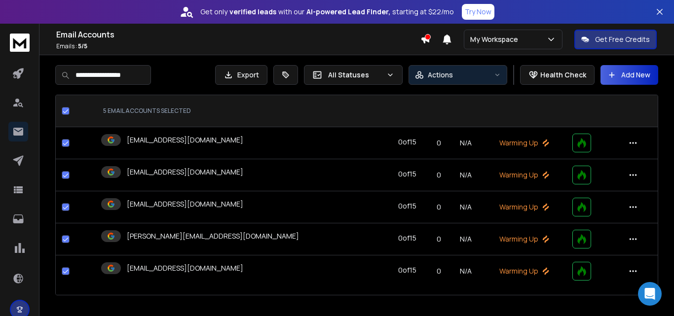
click at [437, 75] on p "Actions" at bounding box center [440, 75] width 25 height 10
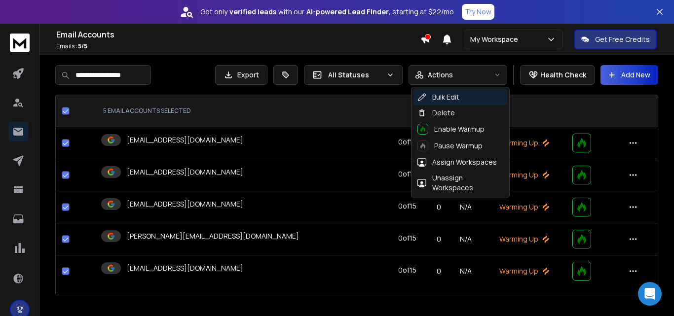
click at [436, 96] on div "Bulk Edit" at bounding box center [438, 97] width 42 height 10
click at [436, 96] on div "Bulk Edit Delete Enable Warmup Pause Warmup Assign Workspaces Unassign Workspac…" at bounding box center [460, 143] width 99 height 112
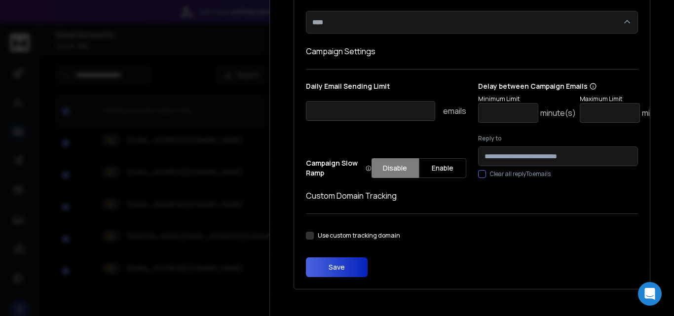
scroll to position [274, 0]
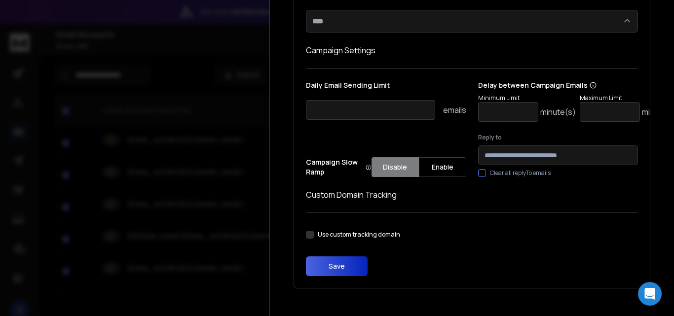
click at [318, 231] on label "Use custom tracking domain" at bounding box center [359, 235] width 82 height 8
click at [311, 231] on button "Reply to" at bounding box center [310, 235] width 8 height 8
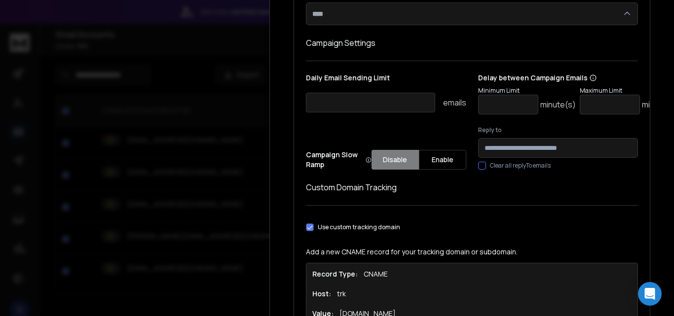
scroll to position [434, 0]
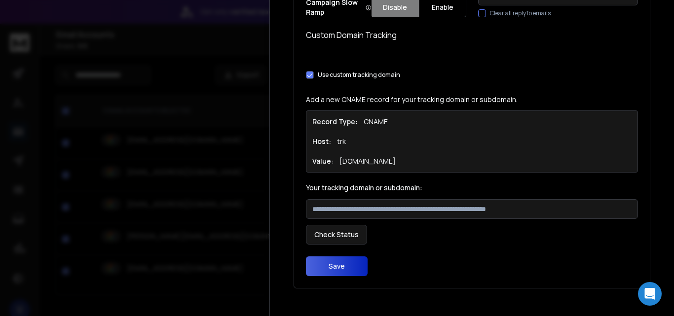
click at [352, 202] on input at bounding box center [472, 209] width 332 height 20
paste input "**********"
click at [312, 201] on input "**********" at bounding box center [472, 209] width 332 height 20
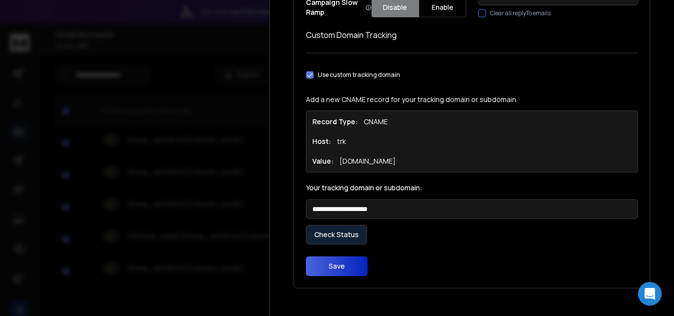
type input "**********"
click at [331, 225] on button "Check Status" at bounding box center [336, 235] width 61 height 20
click at [337, 262] on button "Save" at bounding box center [337, 267] width 62 height 20
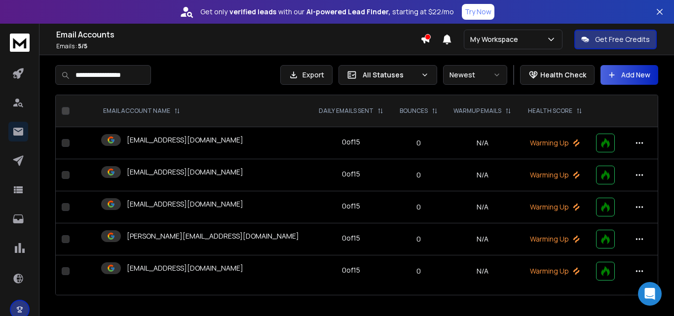
click at [660, 13] on icon at bounding box center [659, 11] width 9 height 9
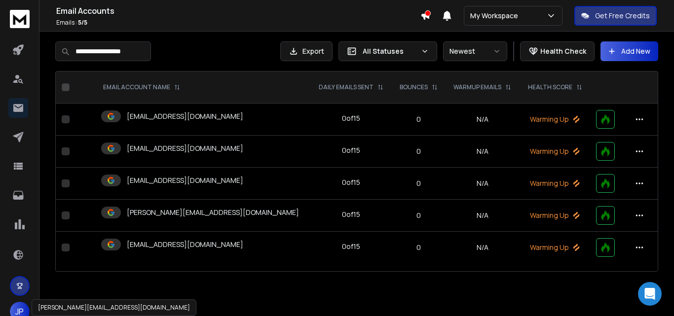
click at [16, 305] on span "JP" at bounding box center [20, 312] width 20 height 20
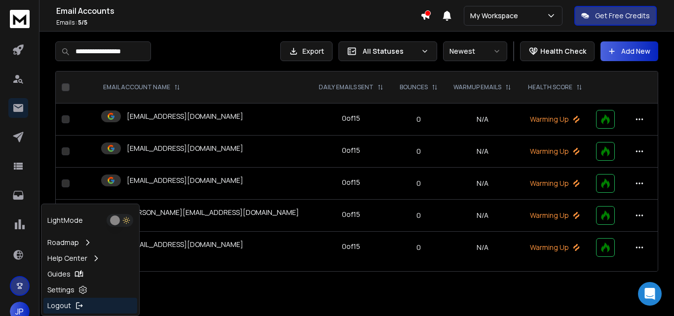
click at [88, 304] on div "Logout" at bounding box center [90, 306] width 94 height 16
